Goal: Task Accomplishment & Management: Use online tool/utility

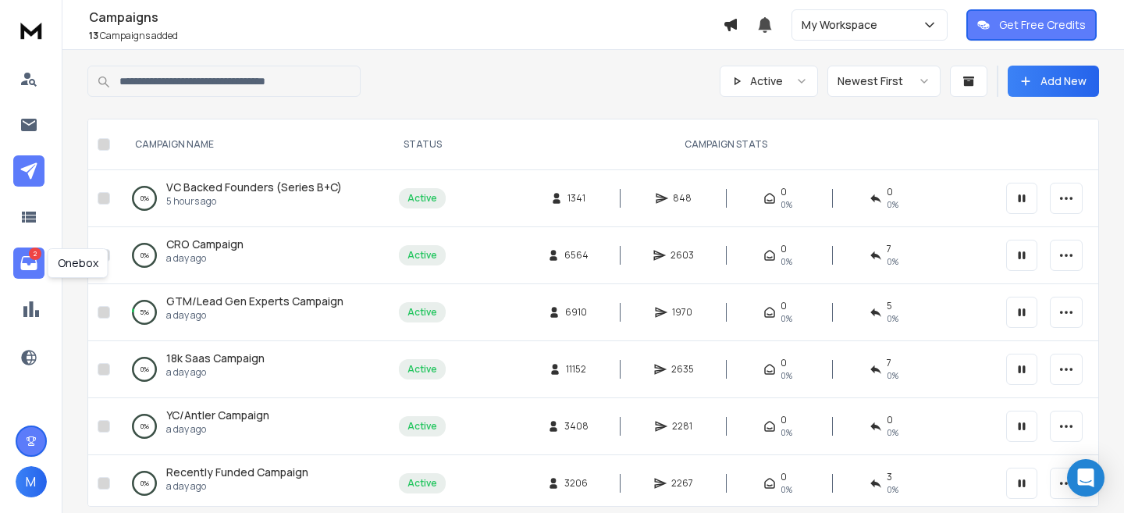
click at [41, 266] on link "2" at bounding box center [28, 262] width 31 height 31
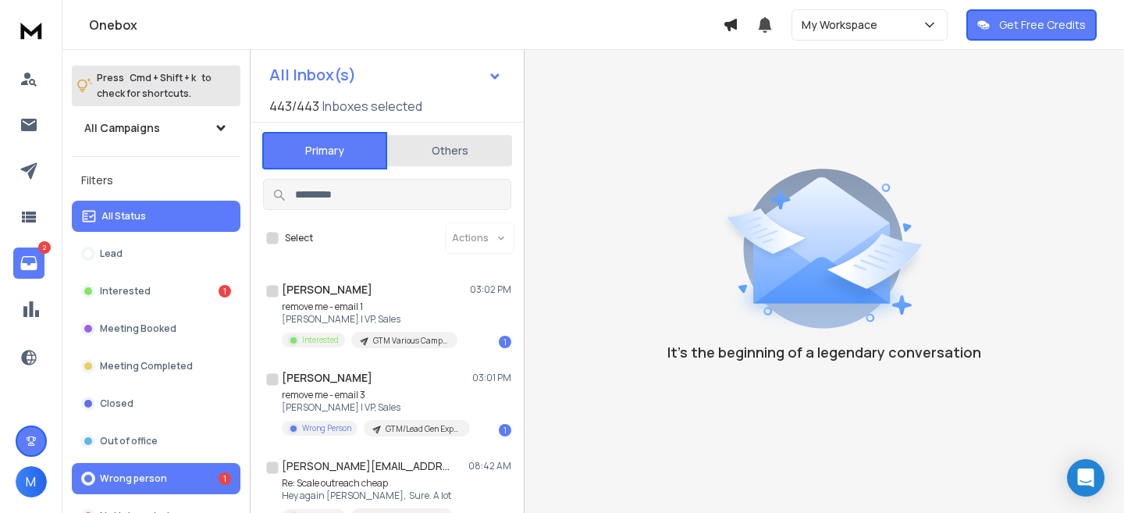
click at [175, 470] on button "Wrong person 1" at bounding box center [156, 478] width 169 height 31
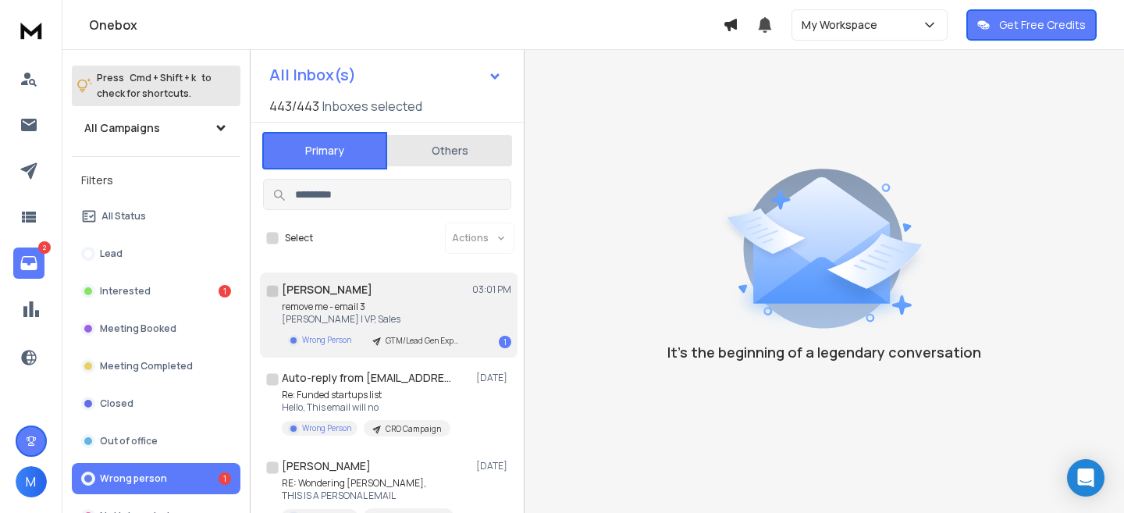
click at [336, 302] on p "remove me - email 3" at bounding box center [375, 306] width 187 height 12
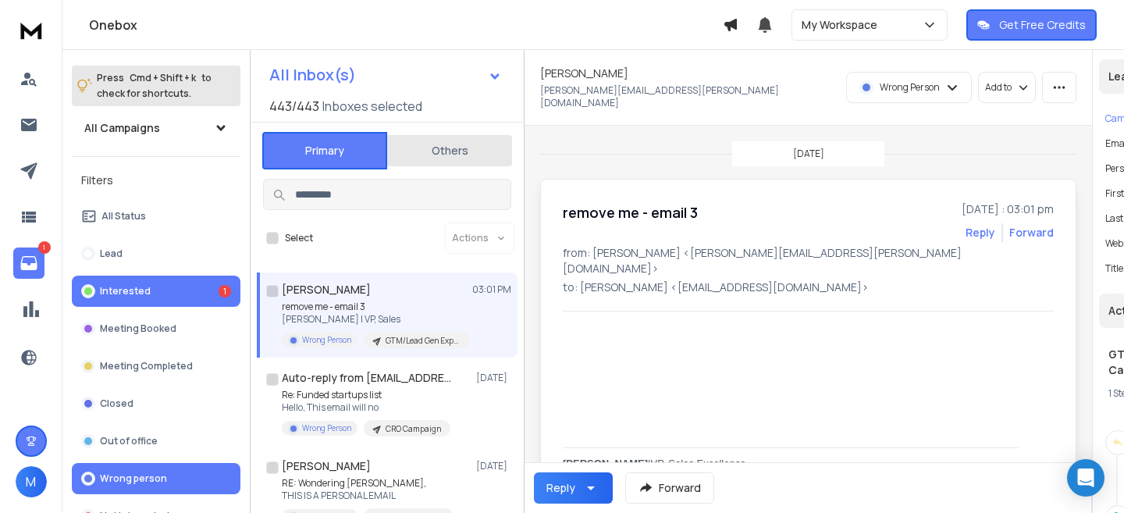
click at [176, 290] on button "Interested 1" at bounding box center [156, 290] width 169 height 31
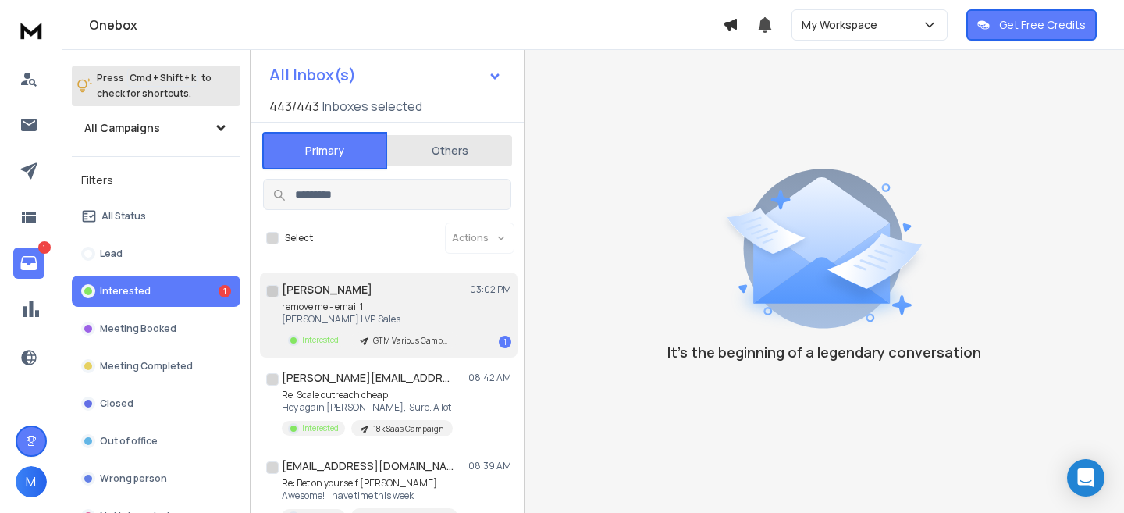
click at [350, 296] on div "[PERSON_NAME] 03:02 PM" at bounding box center [396, 290] width 229 height 16
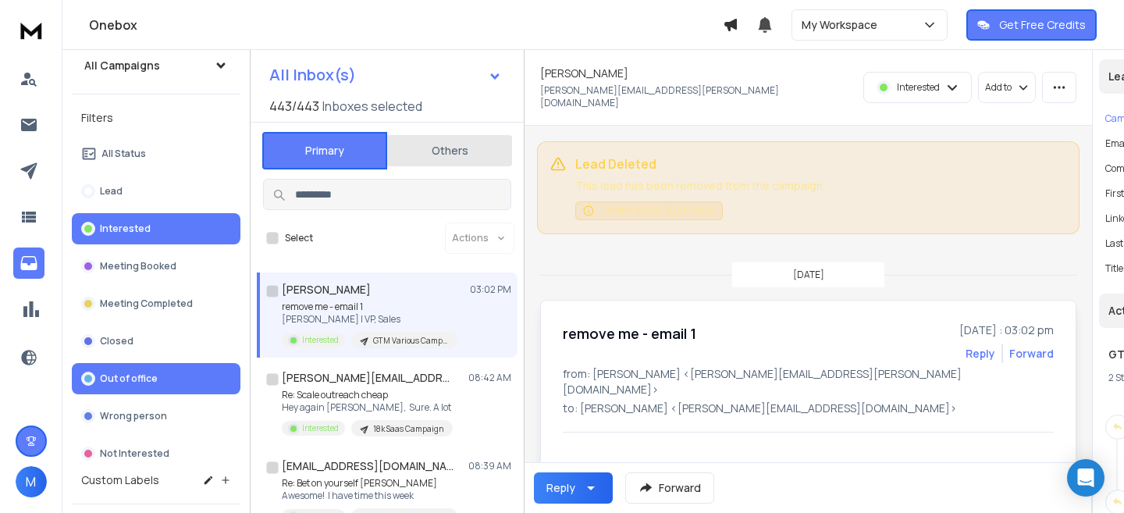
scroll to position [74, 0]
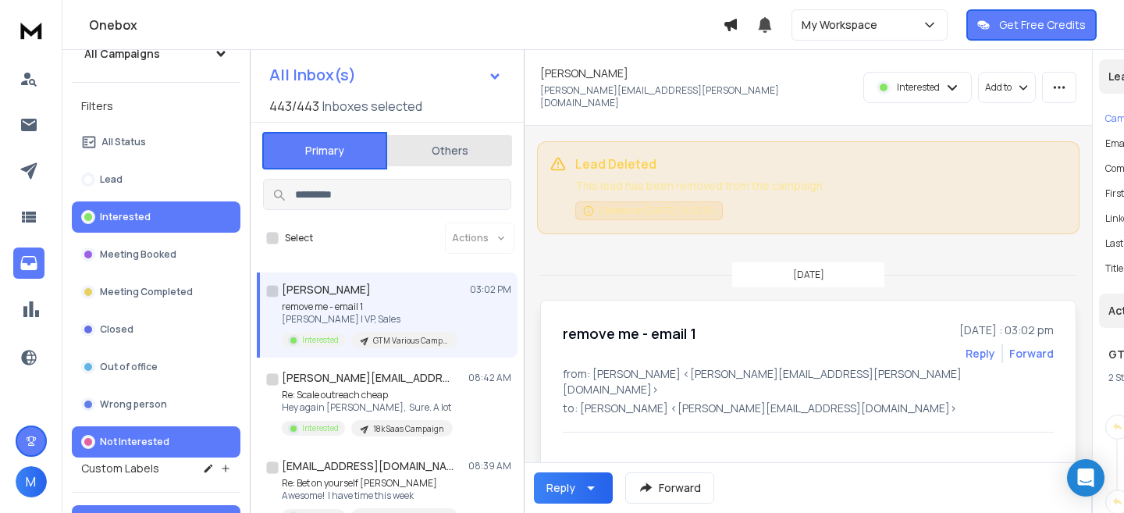
click at [158, 442] on p "Not Interested" at bounding box center [134, 441] width 69 height 12
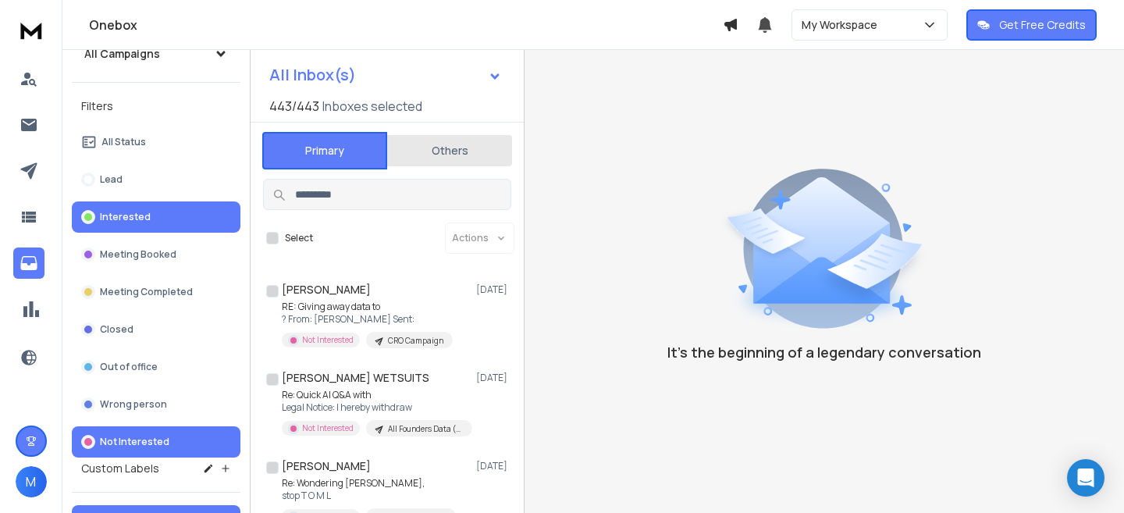
click at [166, 228] on button "Interested" at bounding box center [156, 216] width 169 height 31
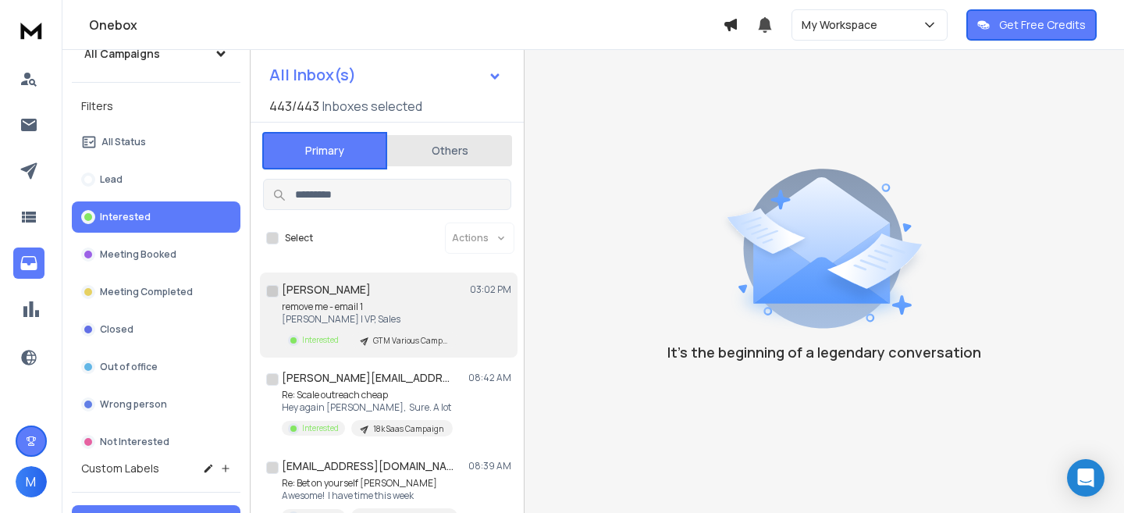
click at [316, 310] on p "remove me - email 1" at bounding box center [370, 306] width 176 height 12
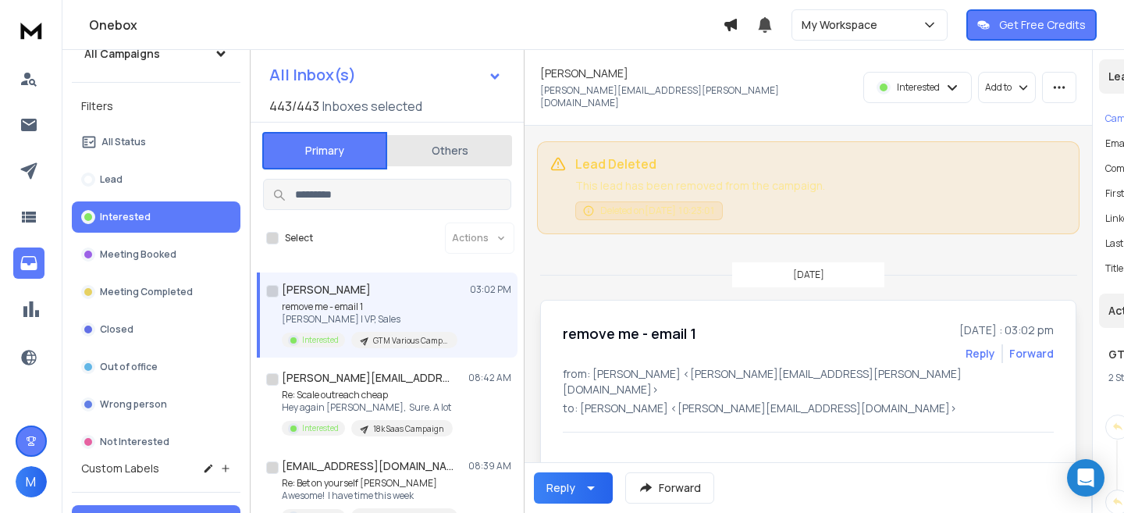
click at [876, 87] on div at bounding box center [883, 87] width 14 height 14
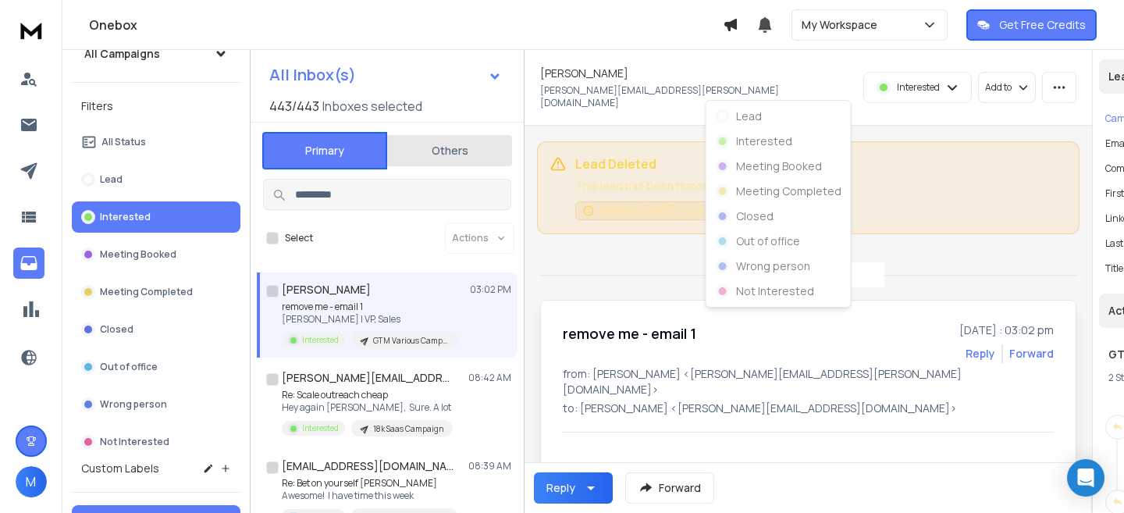
click at [751, 289] on div "Lead Interested Meeting Booked Meeting Completed Closed Out of office Wrong per…" at bounding box center [778, 204] width 146 height 208
click at [864, 73] on div "Interested" at bounding box center [917, 88] width 107 height 30
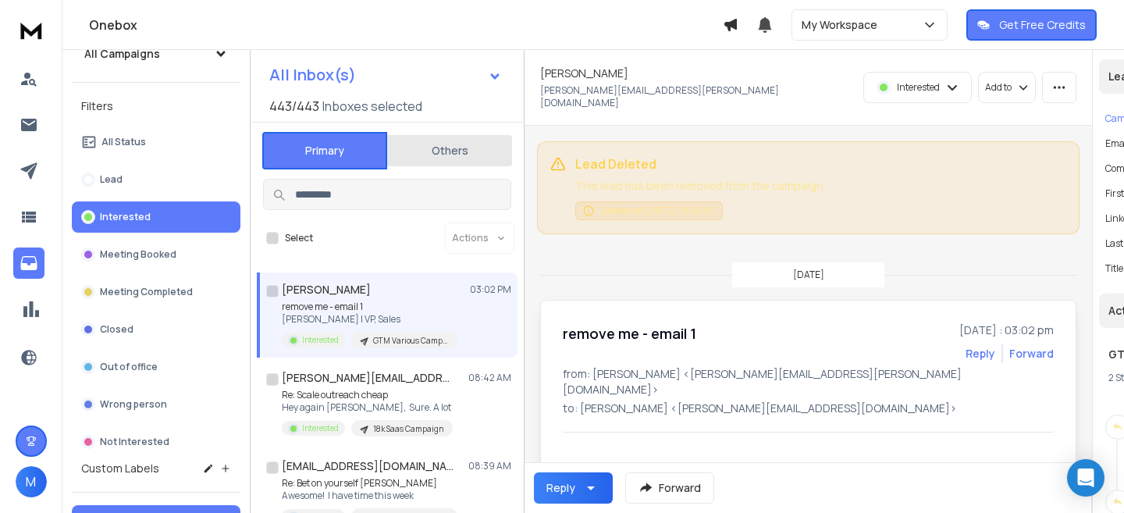
click at [946, 81] on icon at bounding box center [952, 87] width 12 height 12
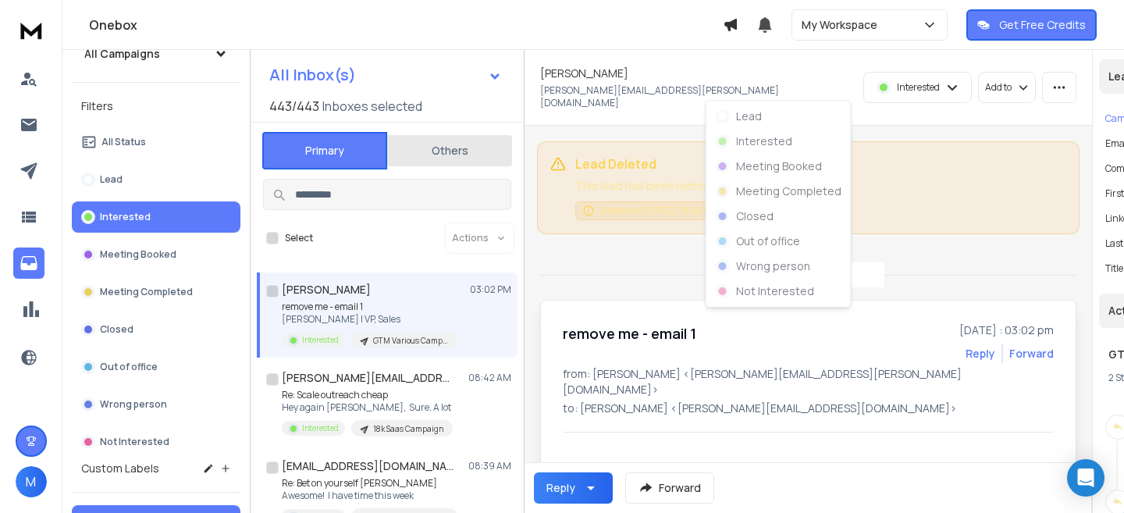
click at [760, 272] on div "Lead Interested Meeting Booked Meeting Completed Closed Out of office Wrong per…" at bounding box center [778, 204] width 146 height 208
click at [615, 155] on p "Lead Deleted" at bounding box center [820, 163] width 491 height 19
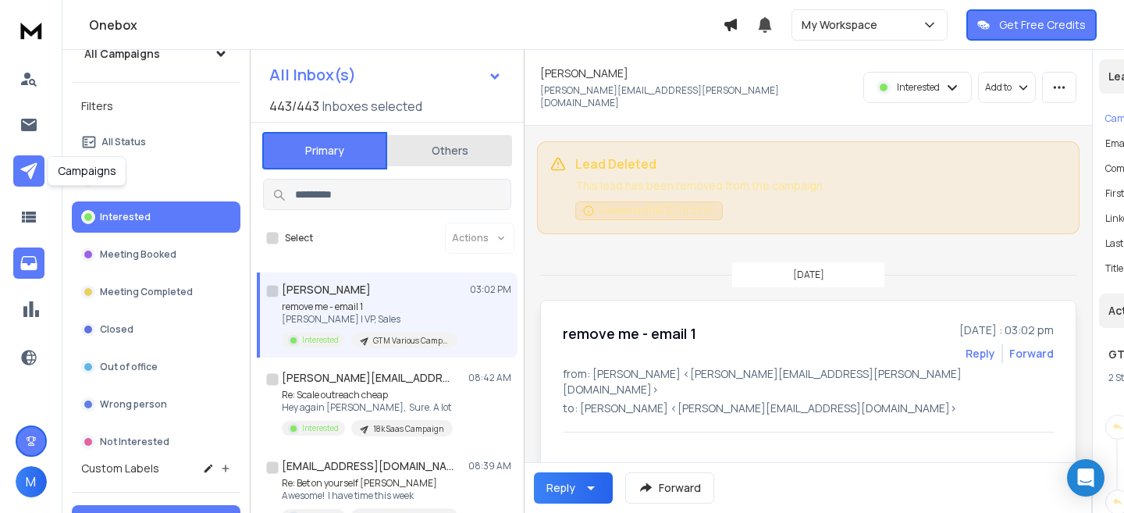
click at [22, 165] on icon at bounding box center [29, 171] width 19 height 19
